Goal: Task Accomplishment & Management: Manage account settings

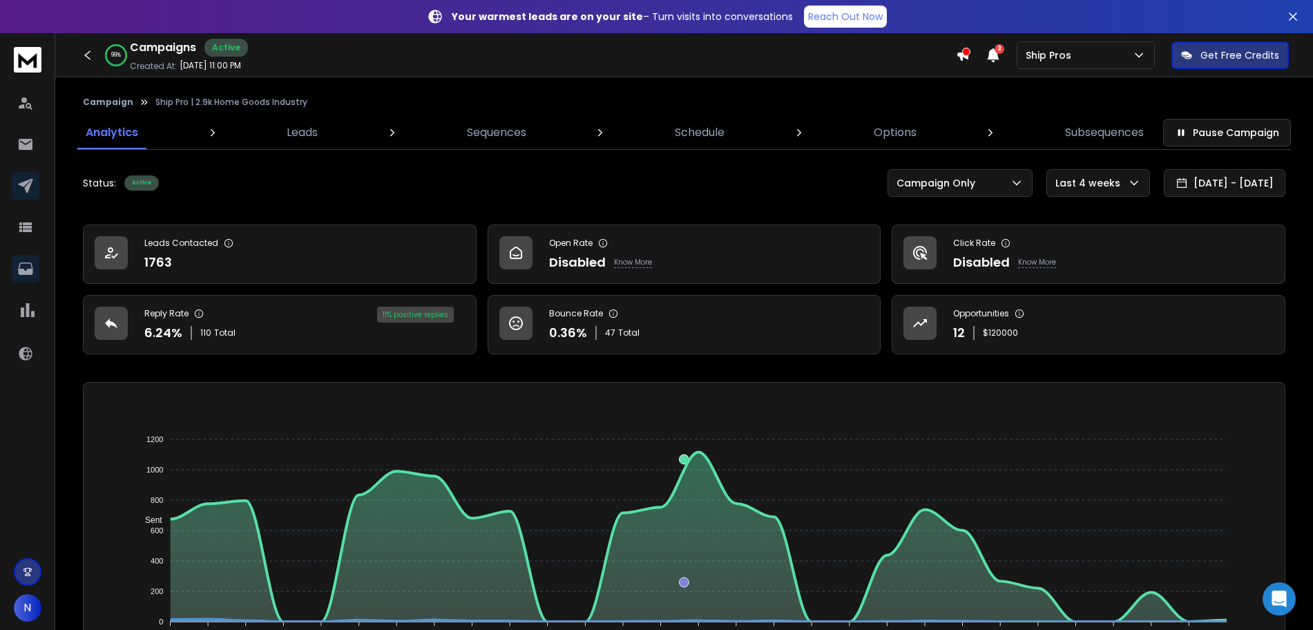
scroll to position [57, 0]
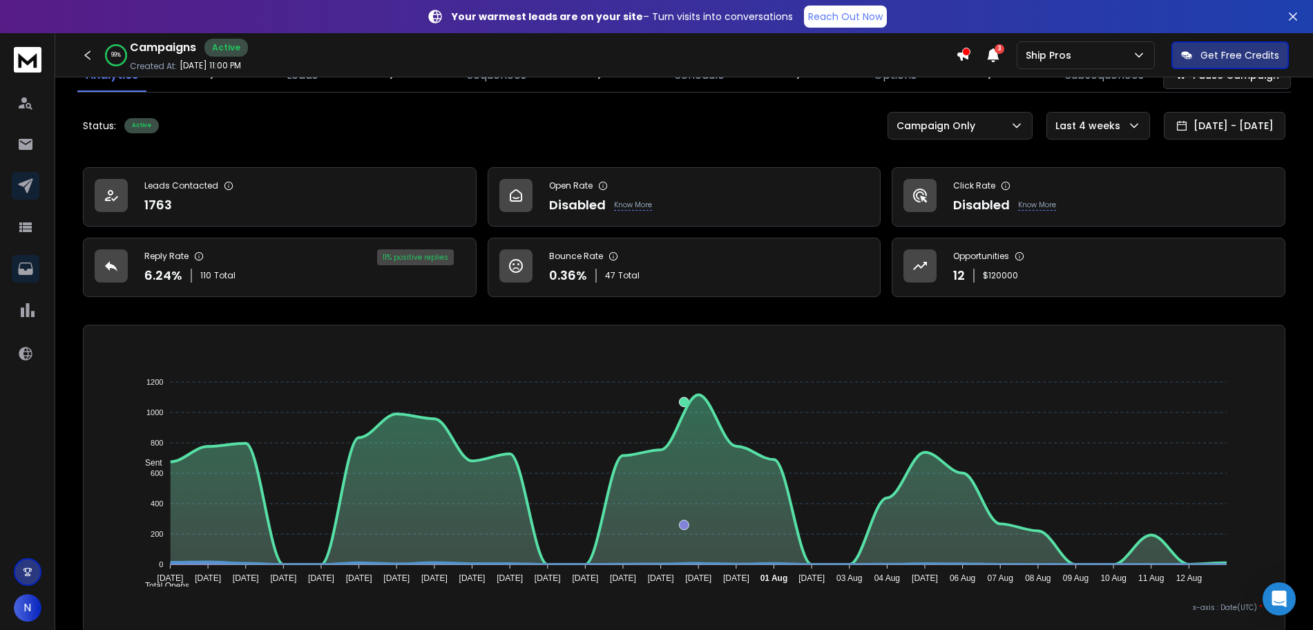
click at [19, 270] on icon at bounding box center [25, 268] width 15 height 12
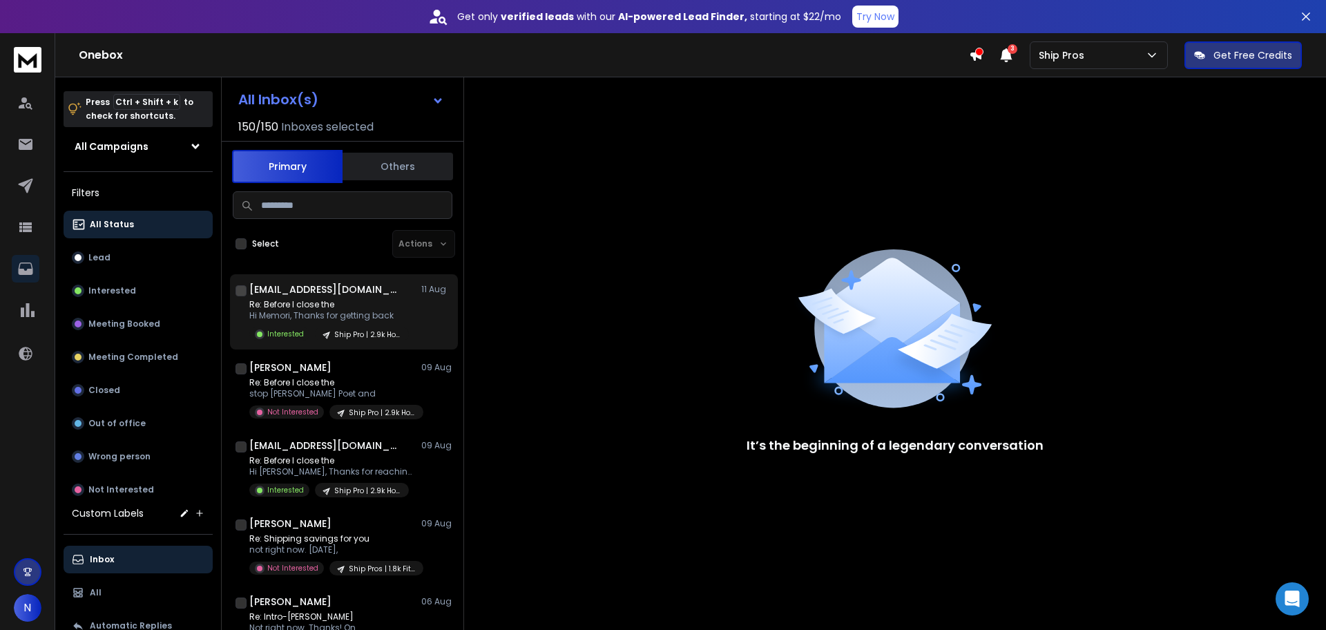
click at [293, 321] on div "Re: Before I close the Hi Memori, Thanks for getting back Interested Ship Pro |…" at bounding box center [329, 320] width 160 height 42
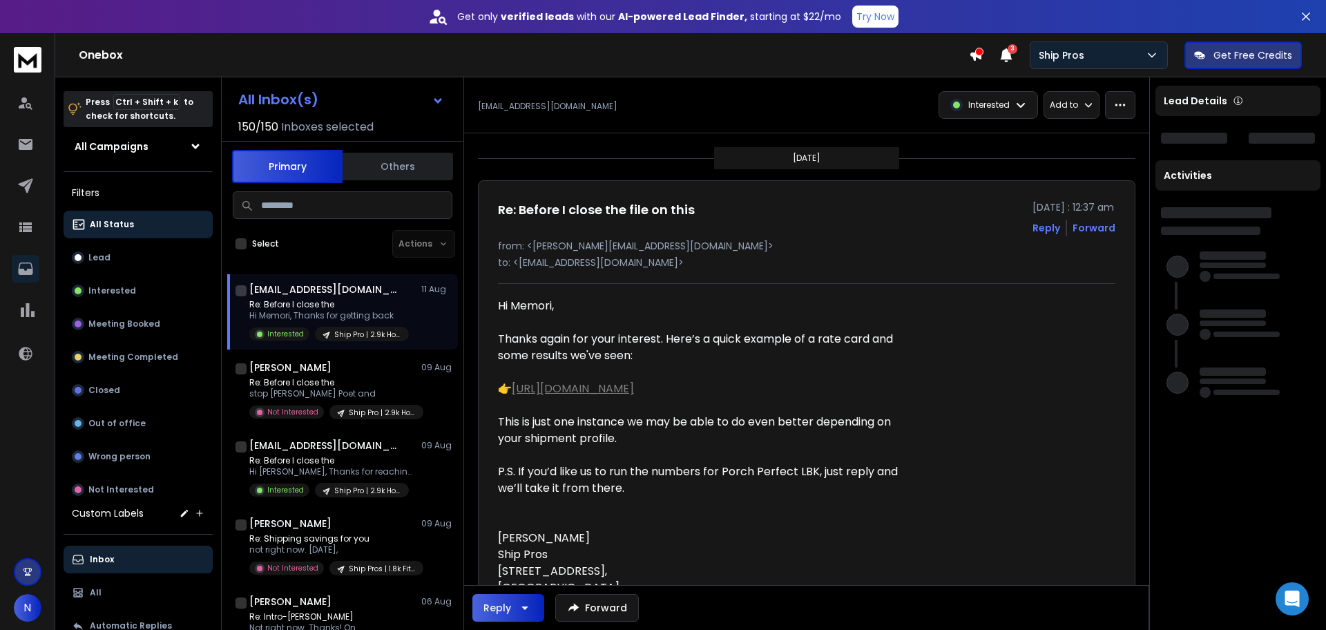
click at [1090, 49] on div "Ship Pros" at bounding box center [1099, 55] width 120 height 14
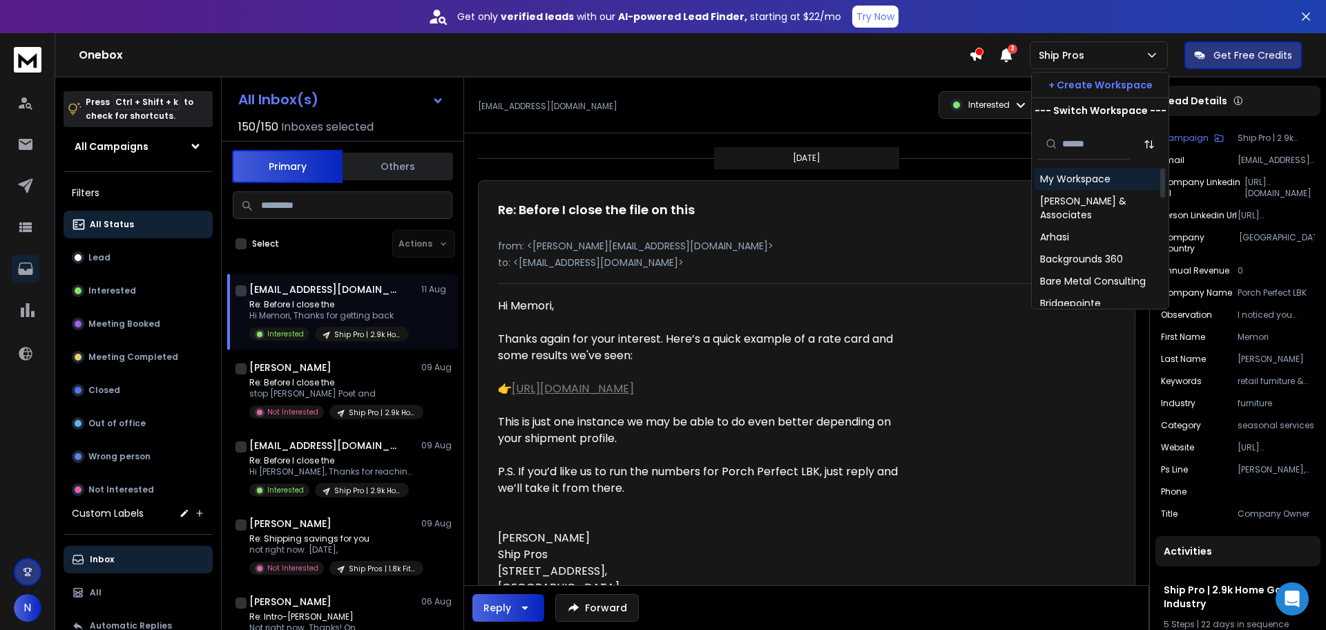
click at [1066, 184] on div "My Workspace" at bounding box center [1075, 179] width 70 height 14
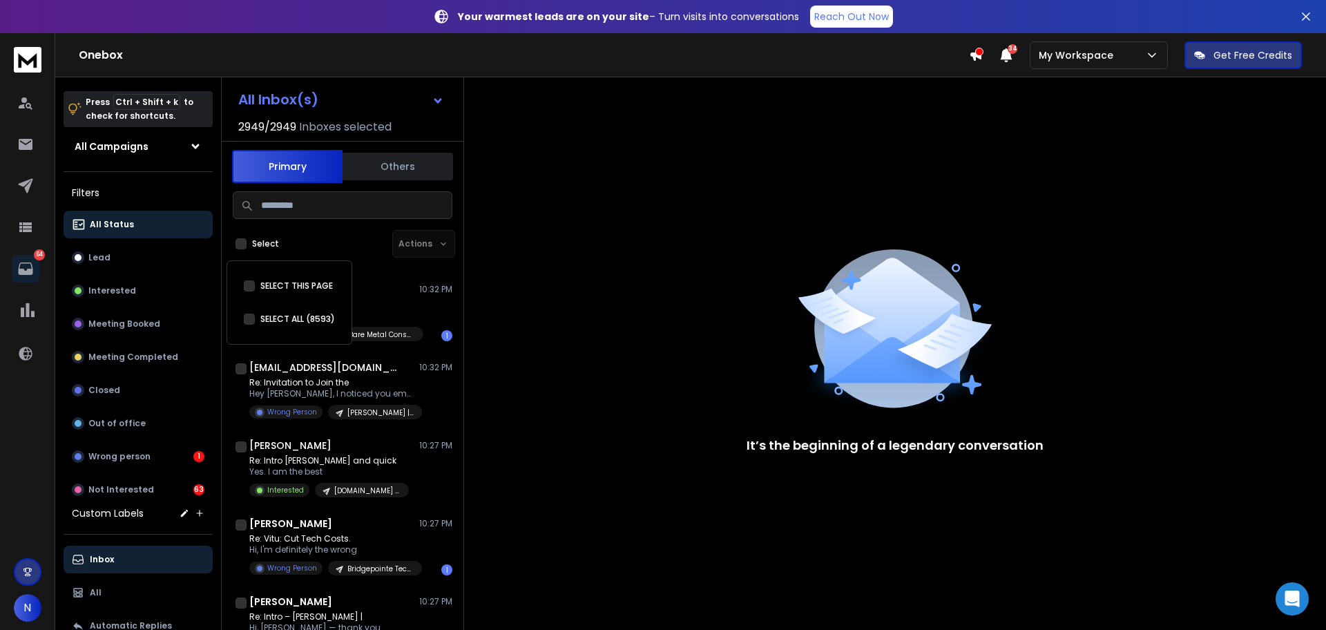
click at [300, 291] on div "SELECT THIS PAGE" at bounding box center [289, 286] width 91 height 28
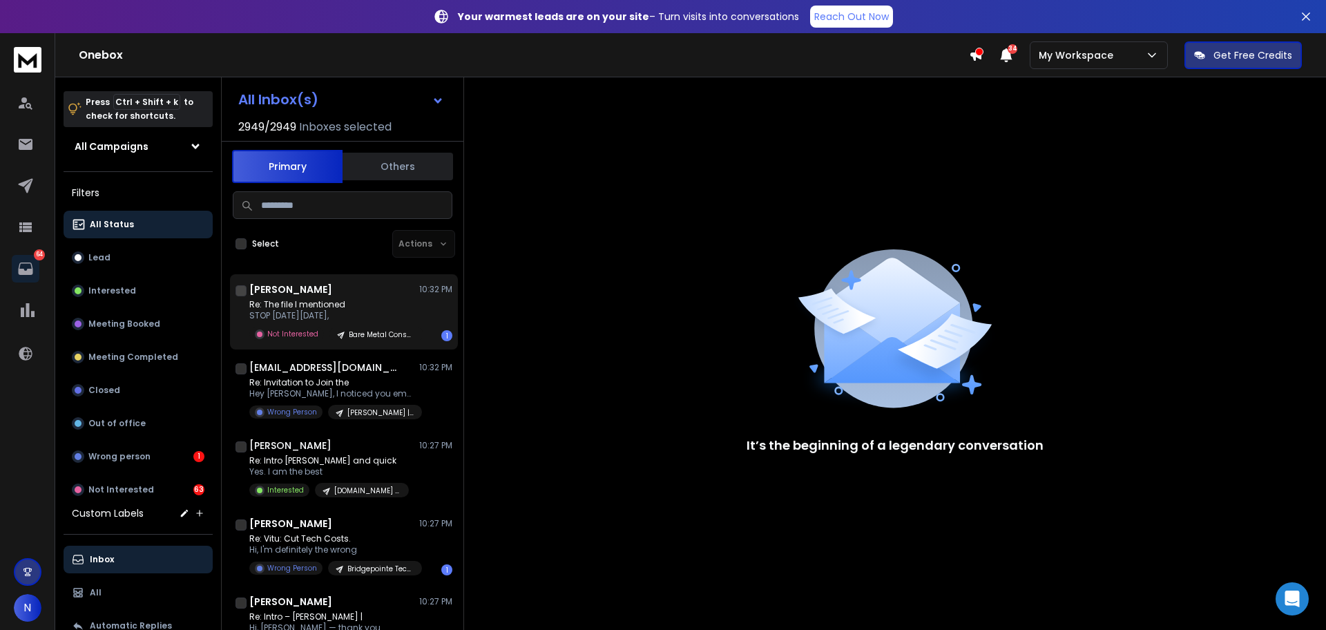
click at [358, 299] on p "Re: The file I mentioned" at bounding box center [332, 304] width 166 height 11
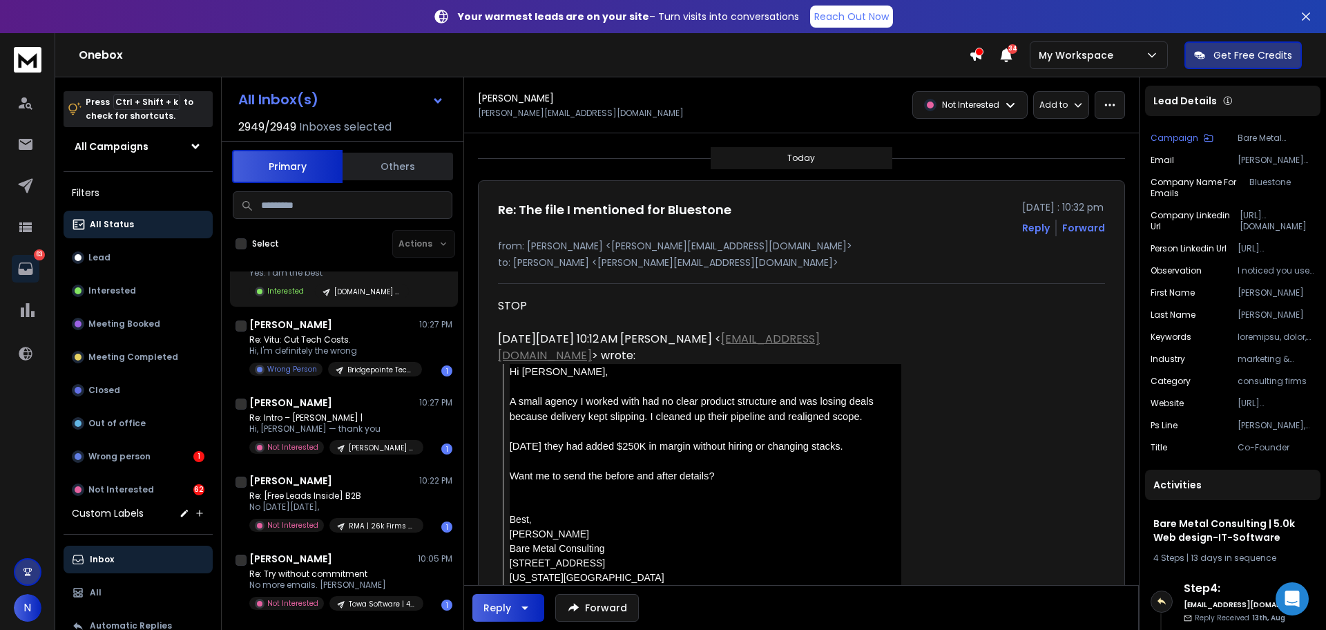
scroll to position [202, 0]
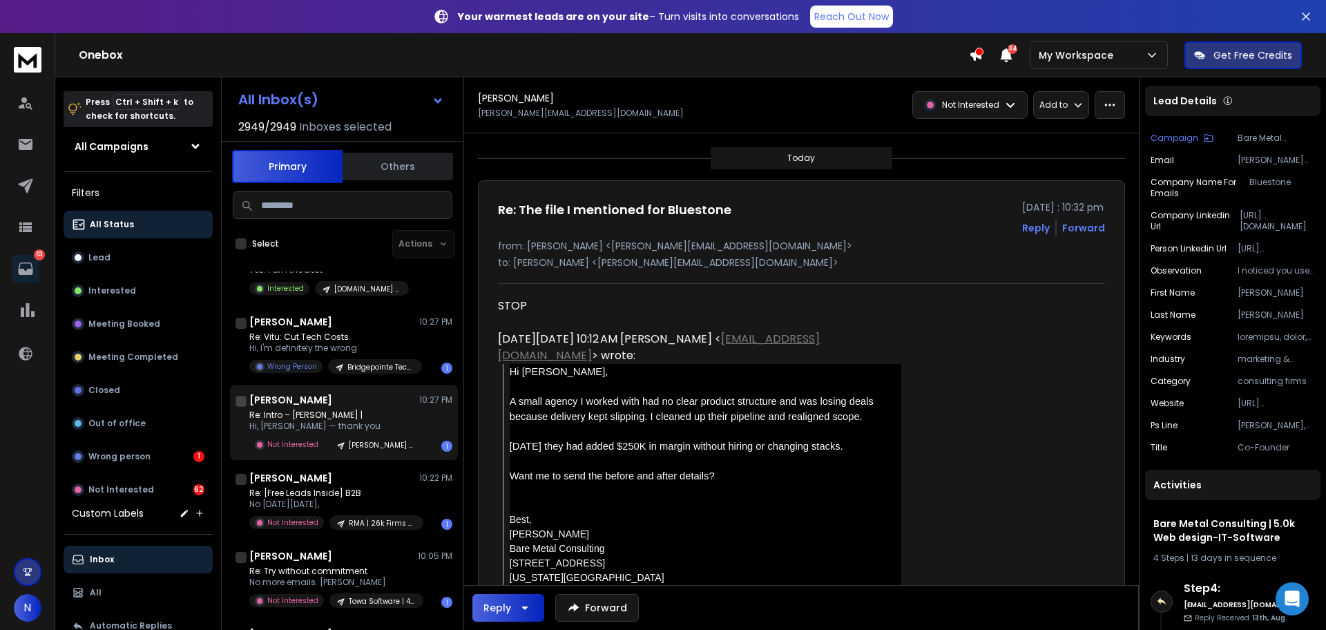
click at [393, 426] on p "Hi, Shari — thank you" at bounding box center [332, 426] width 166 height 11
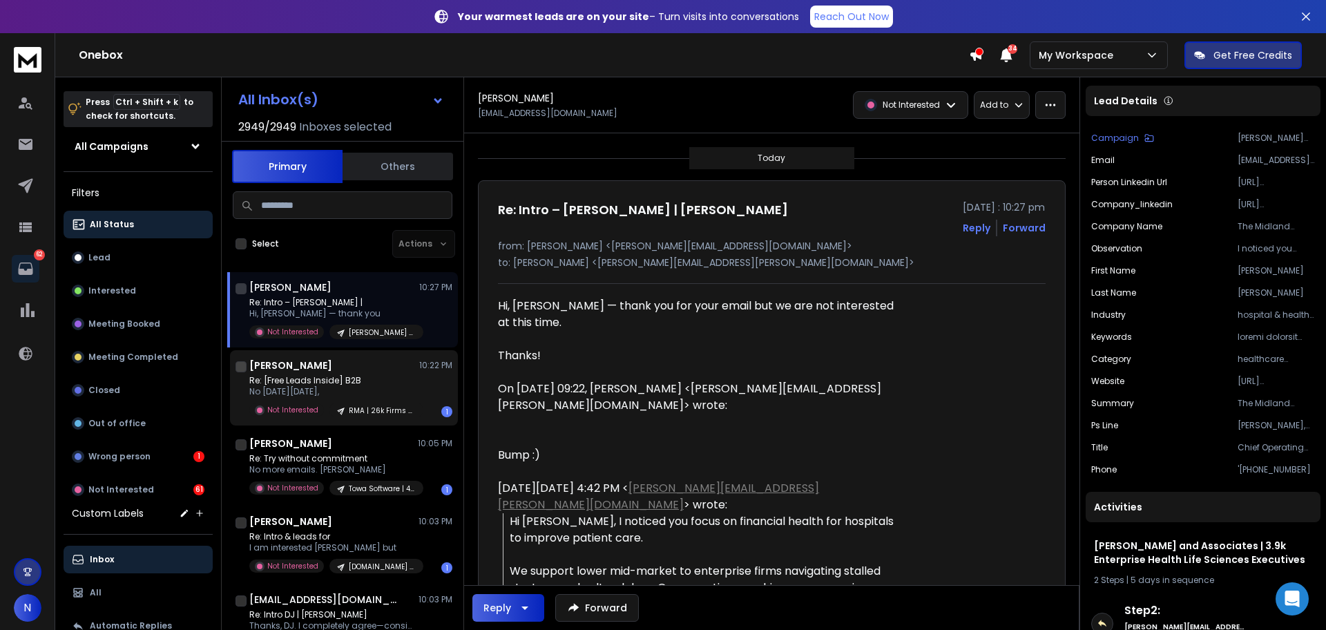
scroll to position [316, 0]
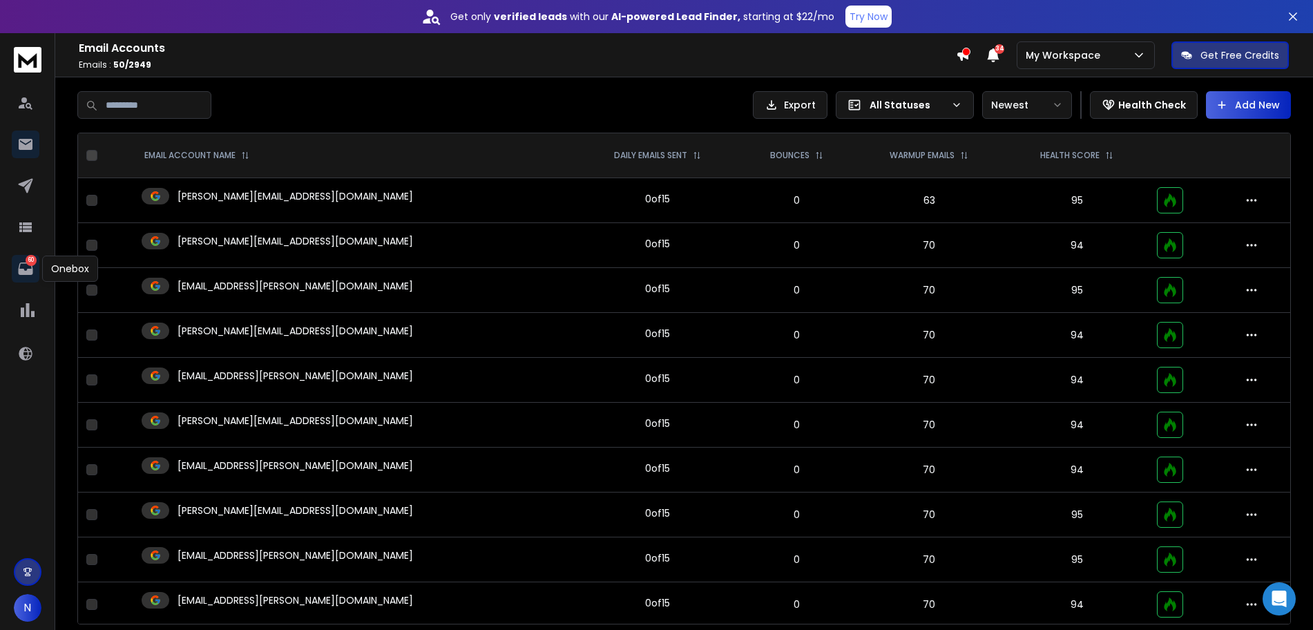
click at [37, 273] on link "60" at bounding box center [26, 269] width 28 height 28
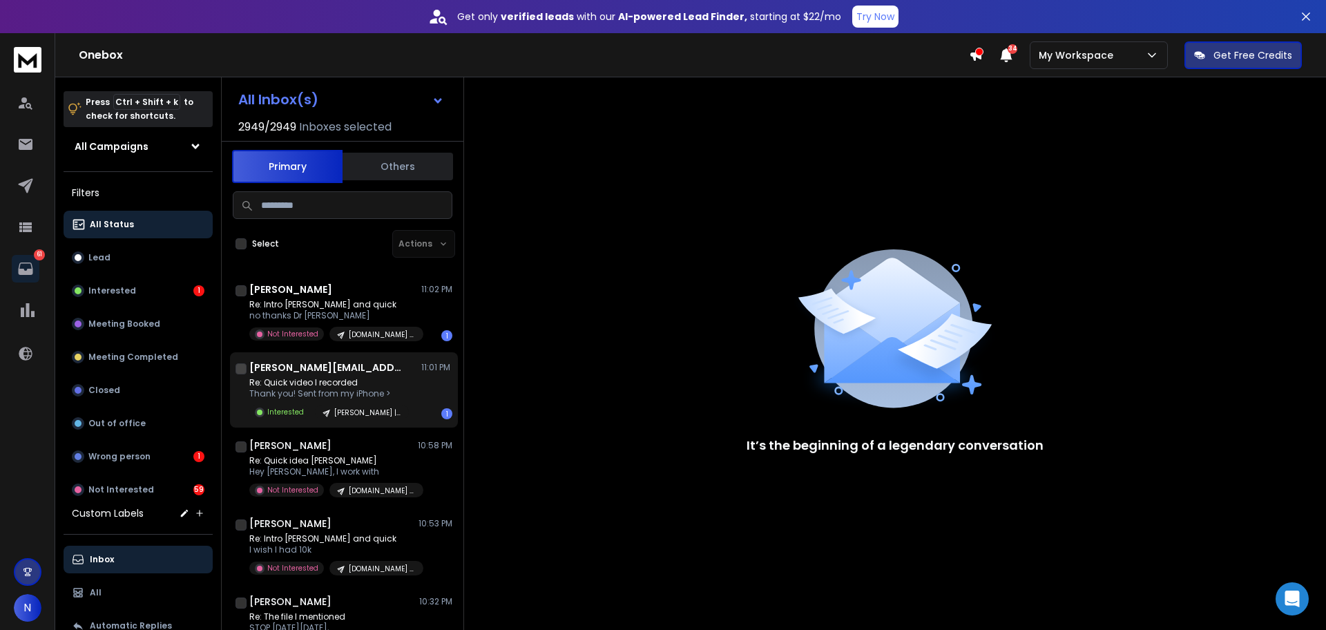
click at [374, 374] on h1 "Stephanie@bemylifecoach.com" at bounding box center [325, 367] width 152 height 14
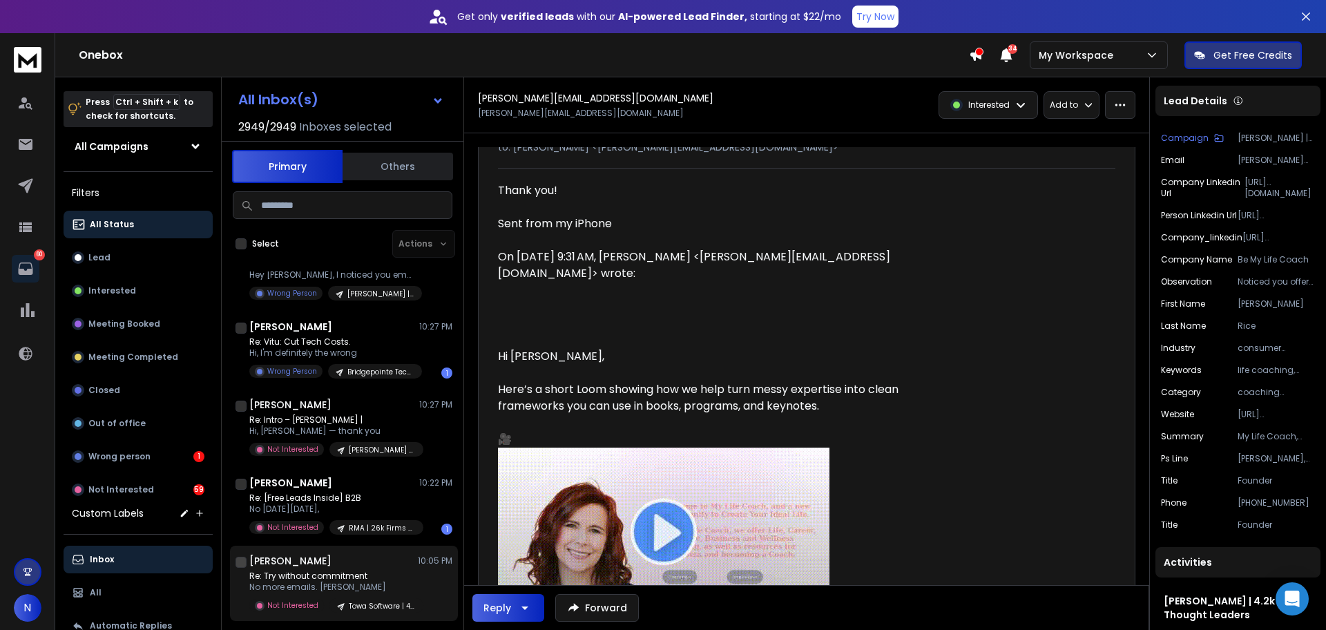
scroll to position [432, 0]
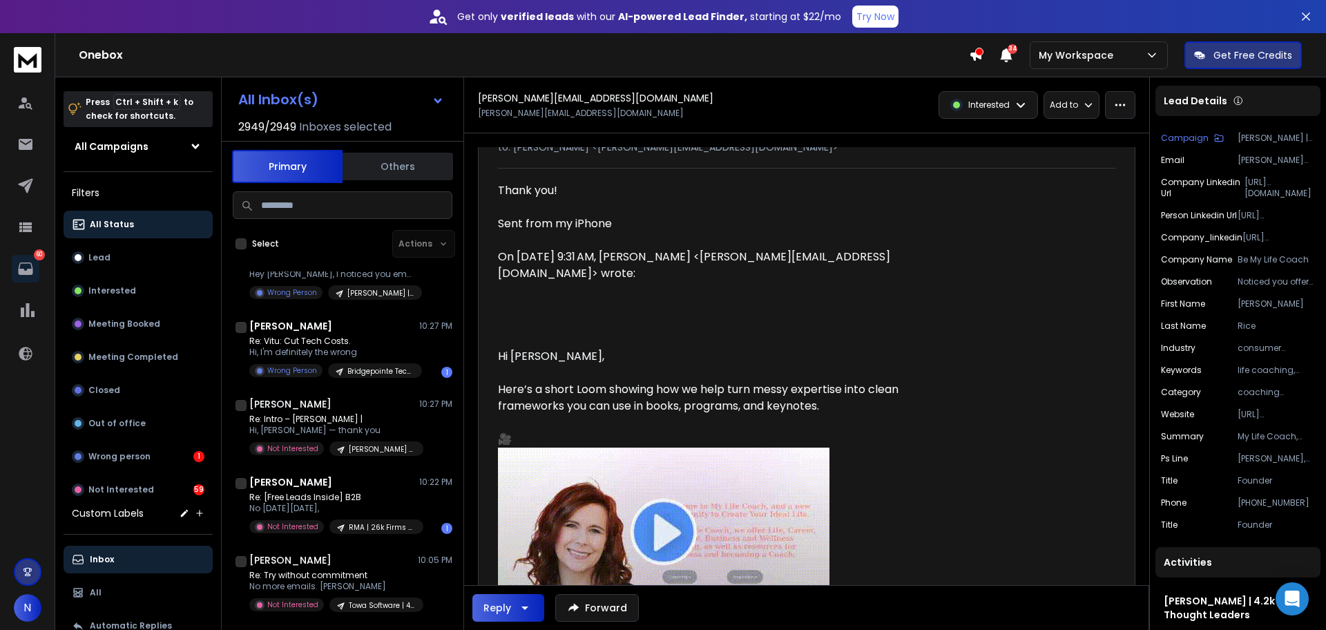
click at [733, 37] on div "Onebox 34 My Workspace Get Free Credits" at bounding box center [663, 55] width 1326 height 44
click at [733, 46] on button "My Workspace" at bounding box center [1099, 55] width 138 height 28
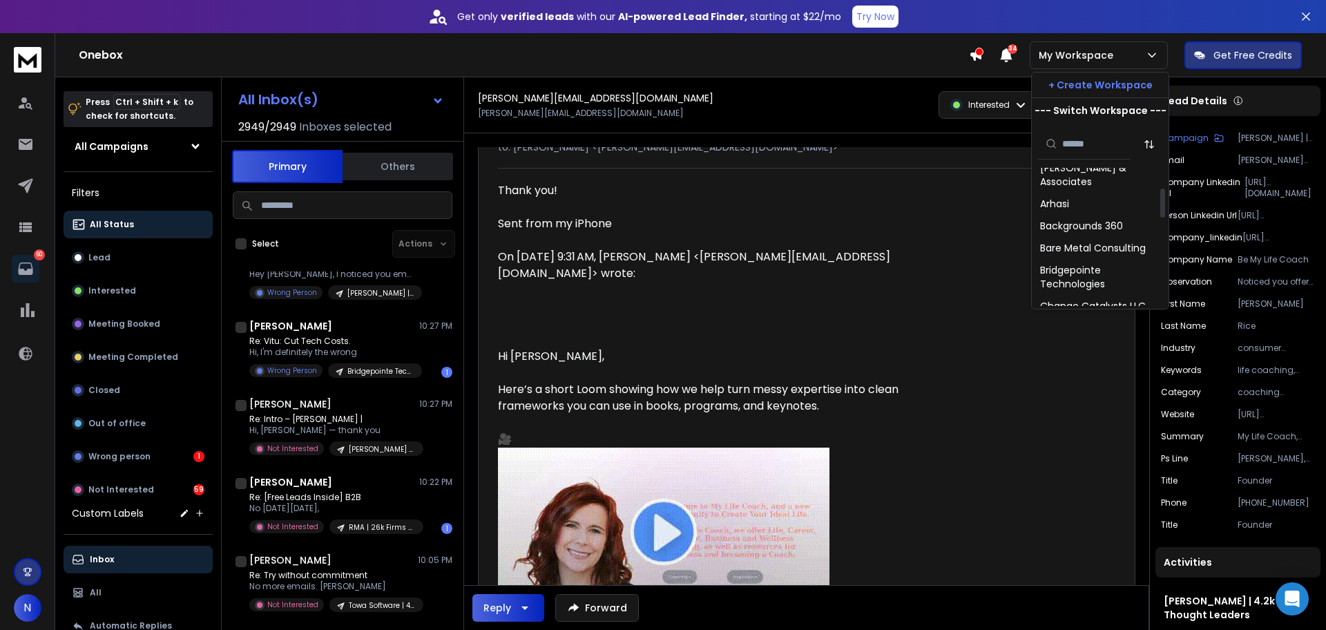
scroll to position [202, 0]
click at [733, 238] on div "Jeddy Wellness" at bounding box center [1077, 240] width 74 height 14
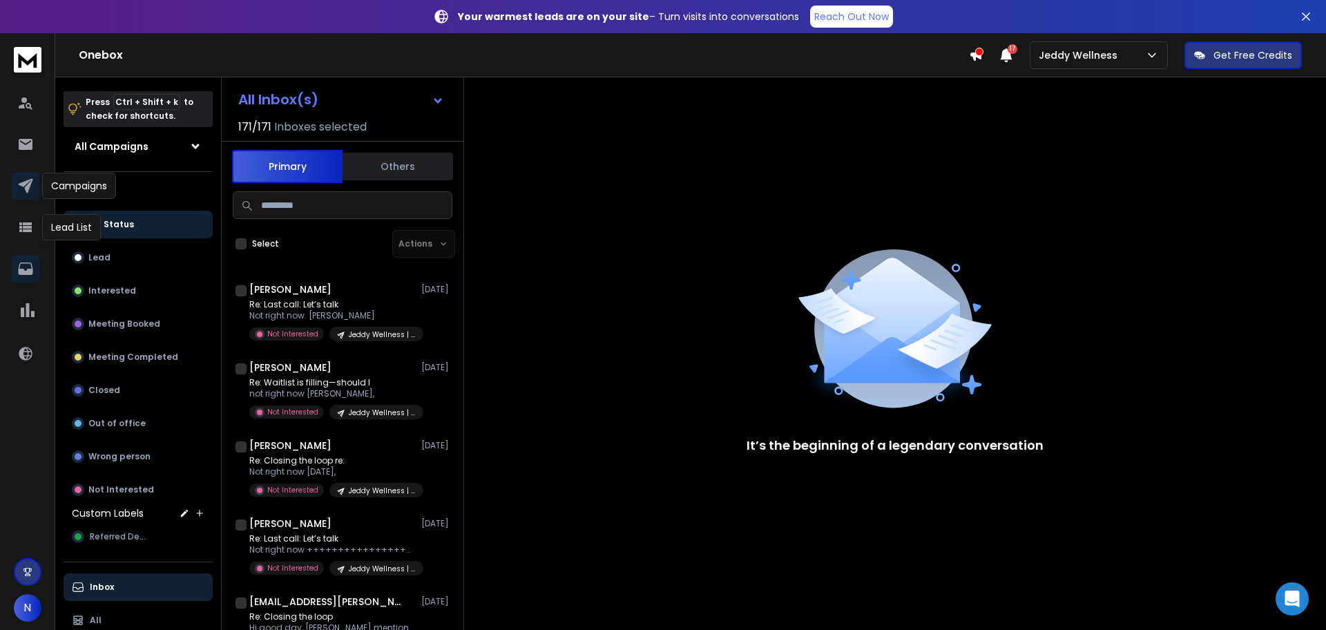
click at [22, 193] on icon at bounding box center [25, 185] width 17 height 17
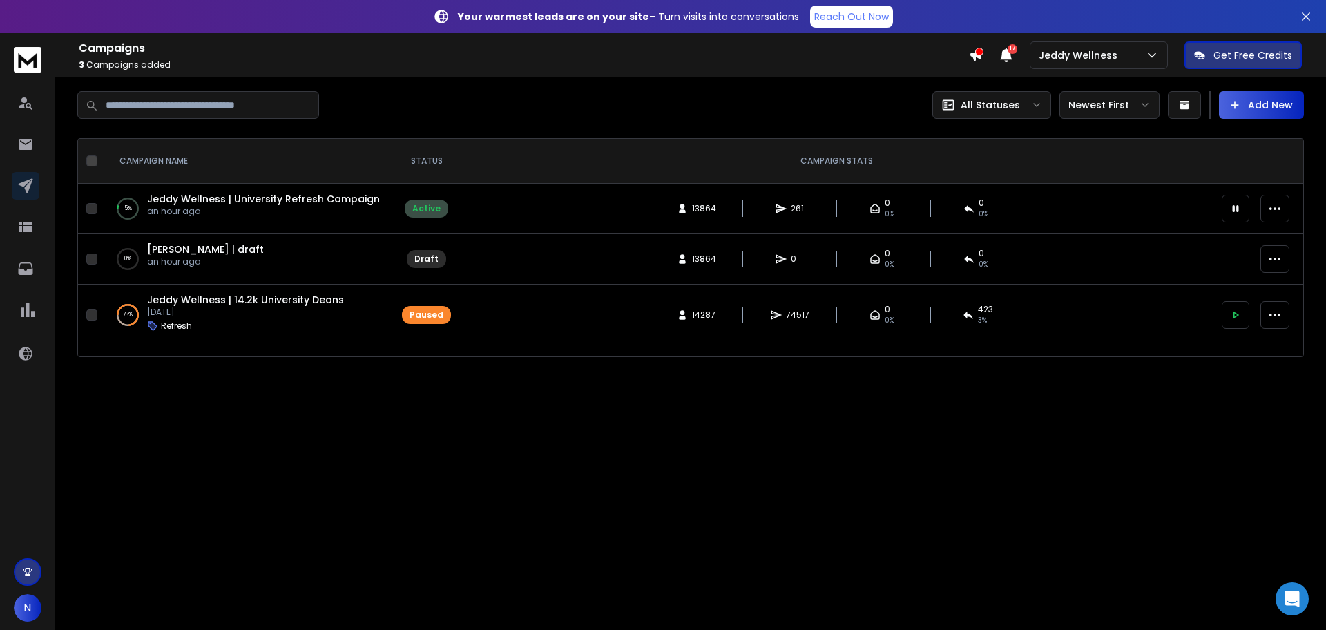
click at [243, 211] on p "an hour ago" at bounding box center [263, 211] width 233 height 11
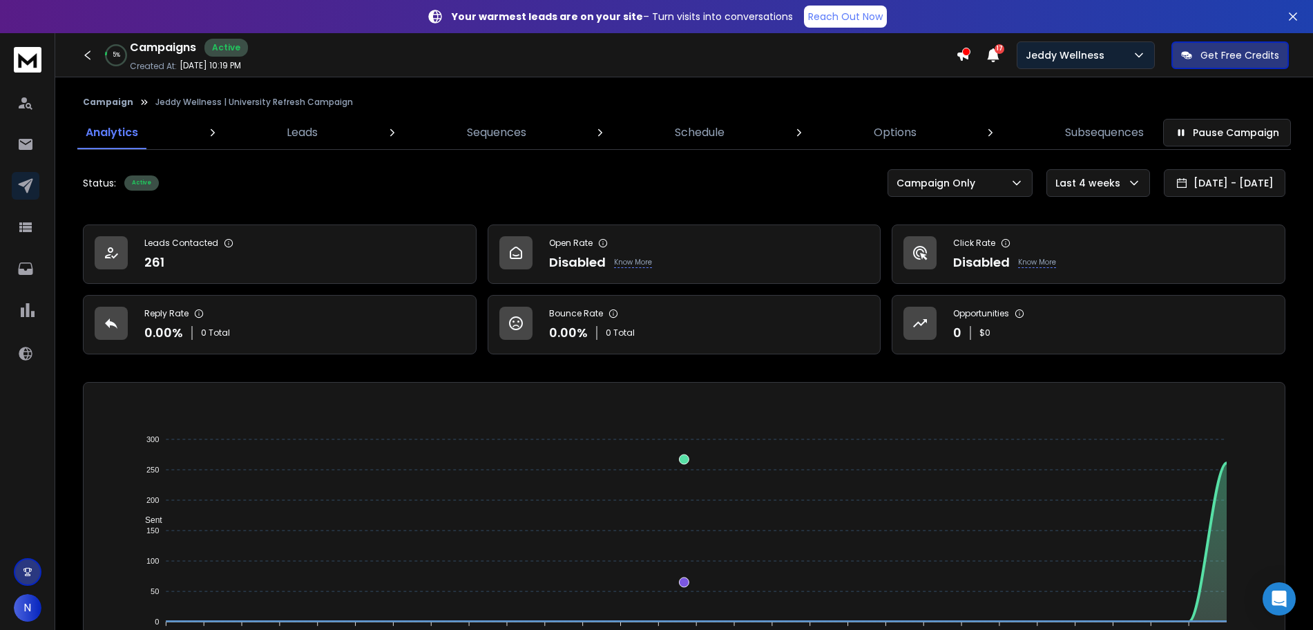
click at [1103, 50] on p "Jeddy Wellness" at bounding box center [1067, 55] width 84 height 14
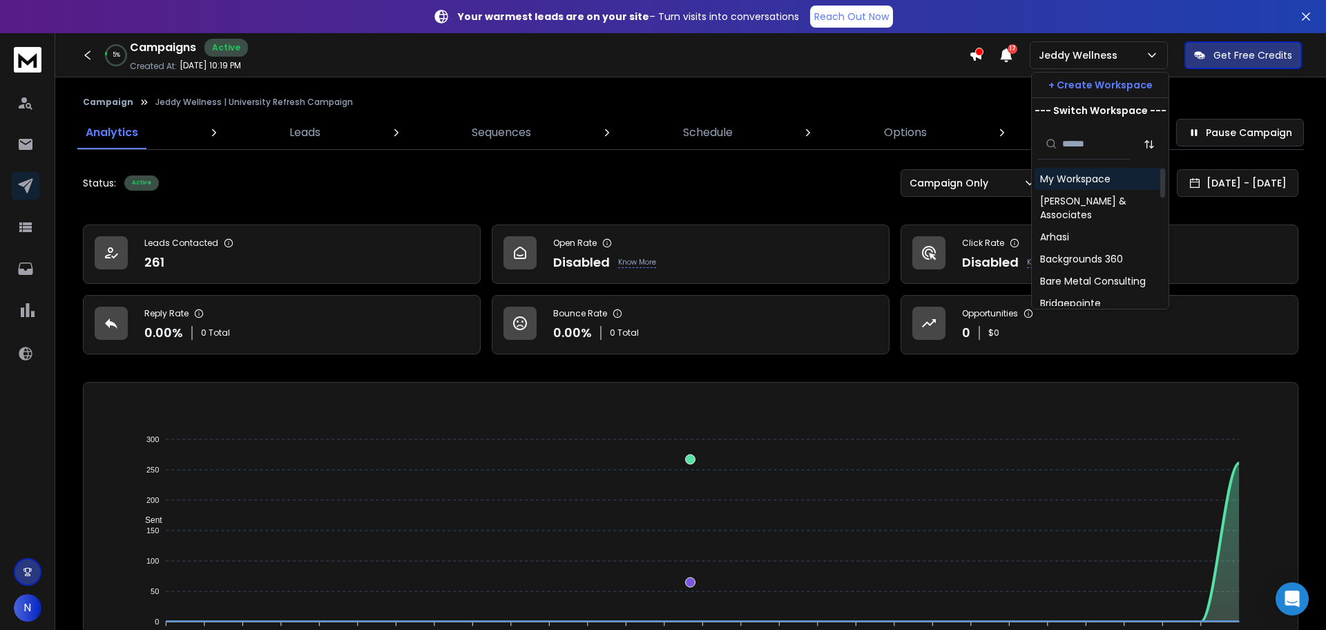
click at [1107, 174] on div "My Workspace" at bounding box center [1075, 179] width 70 height 14
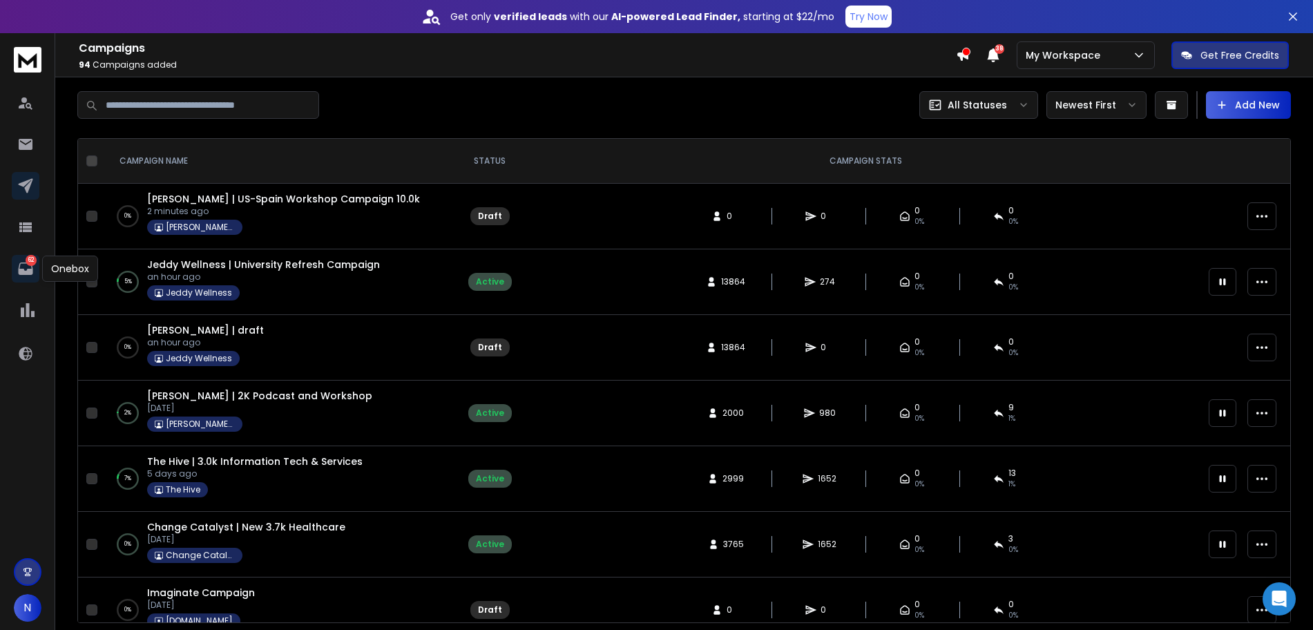
click at [32, 260] on p "62" at bounding box center [31, 260] width 11 height 11
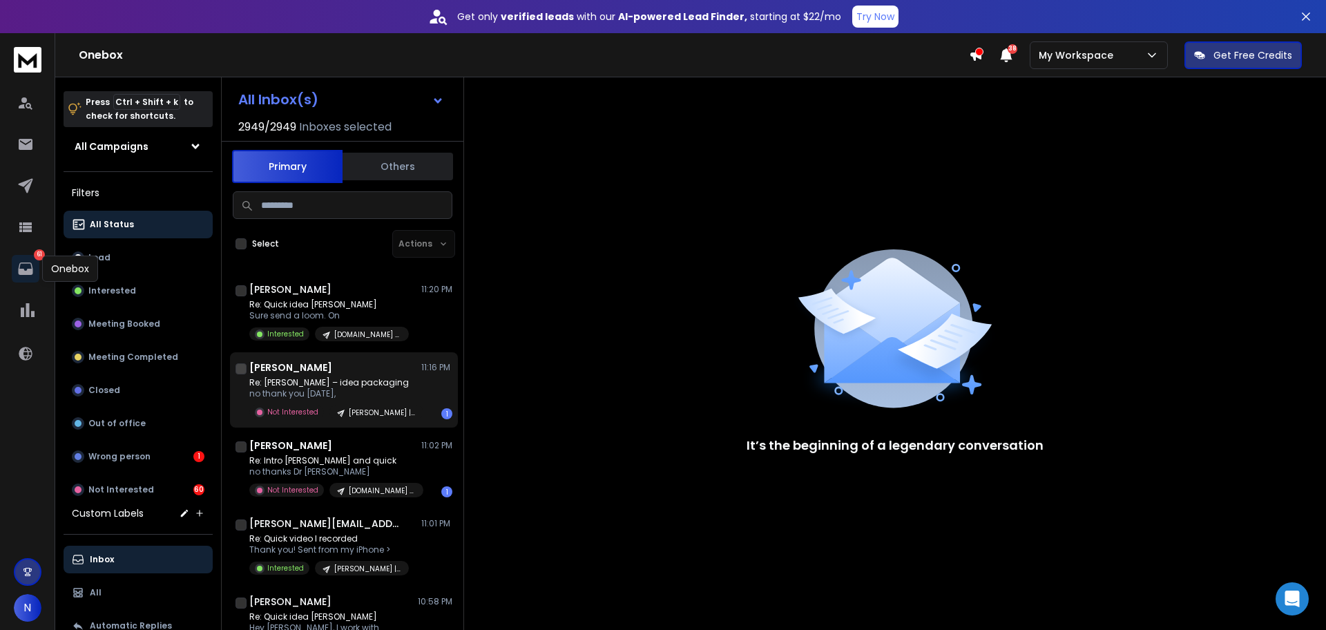
click at [399, 368] on div "Valerie Ayer 11:16 PM" at bounding box center [350, 367] width 203 height 14
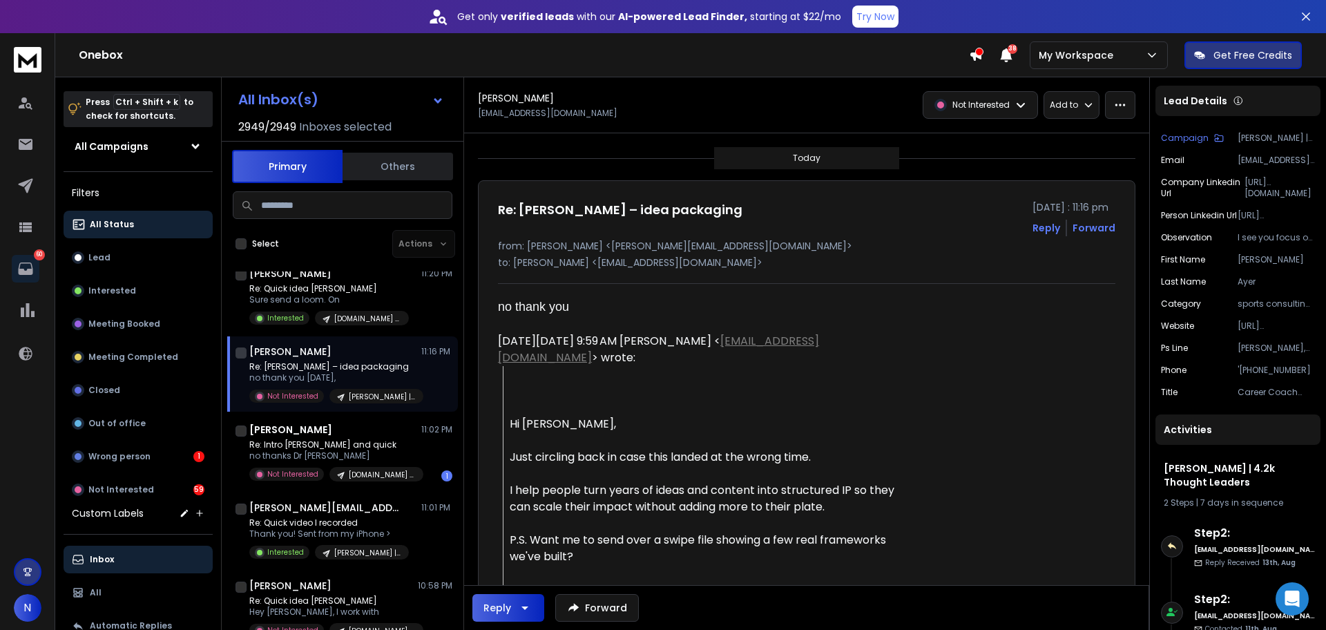
scroll to position [29, 0]
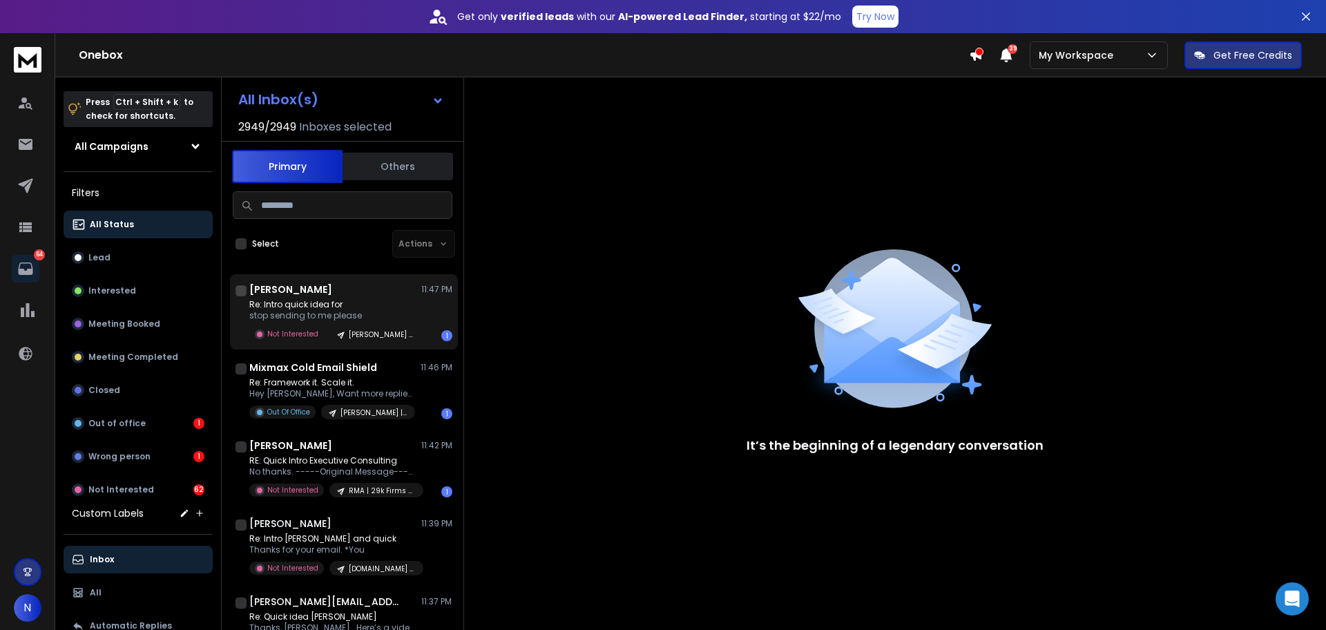
click at [357, 312] on p "stop sending to me please" at bounding box center [332, 315] width 166 height 11
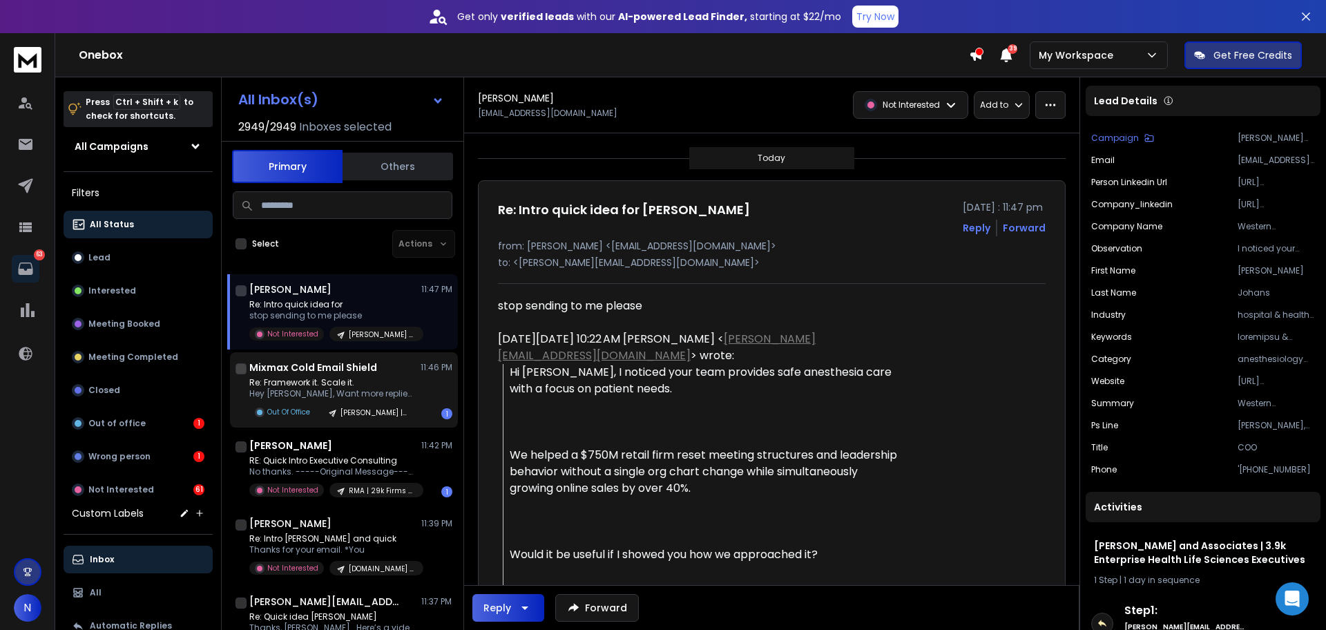
click at [375, 397] on p "Hey Melanie, Want more replies to" at bounding box center [332, 393] width 166 height 11
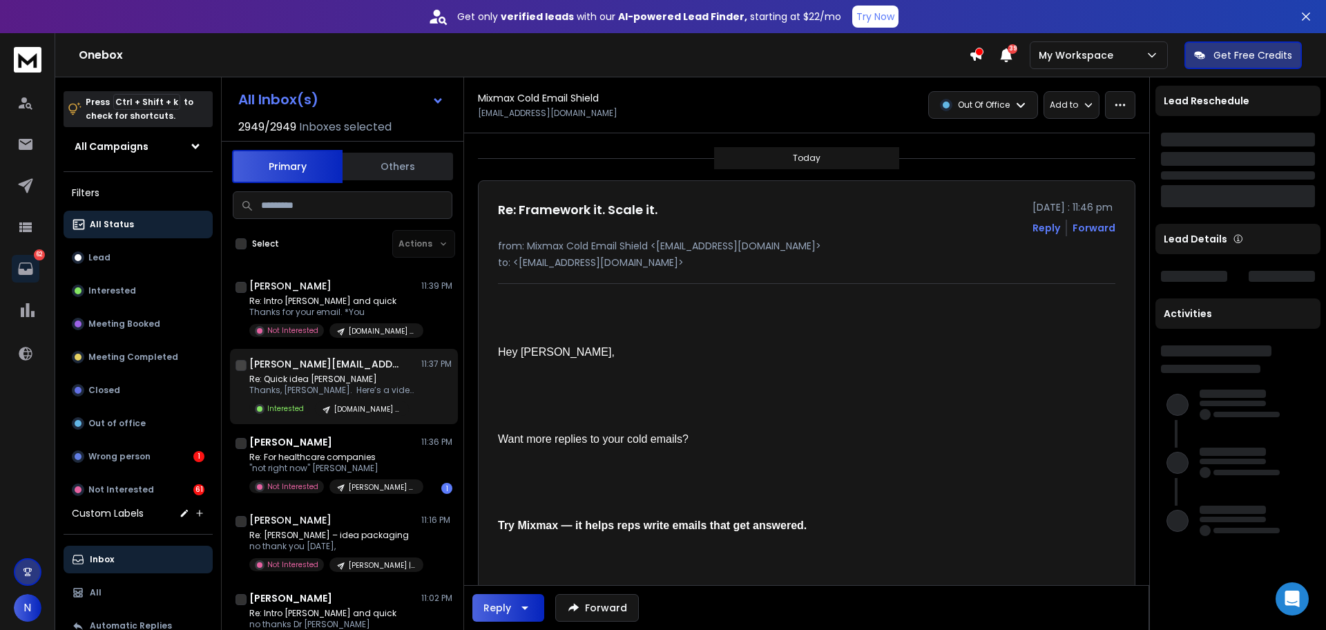
scroll to position [230, 0]
